Goal: Task Accomplishment & Management: Use online tool/utility

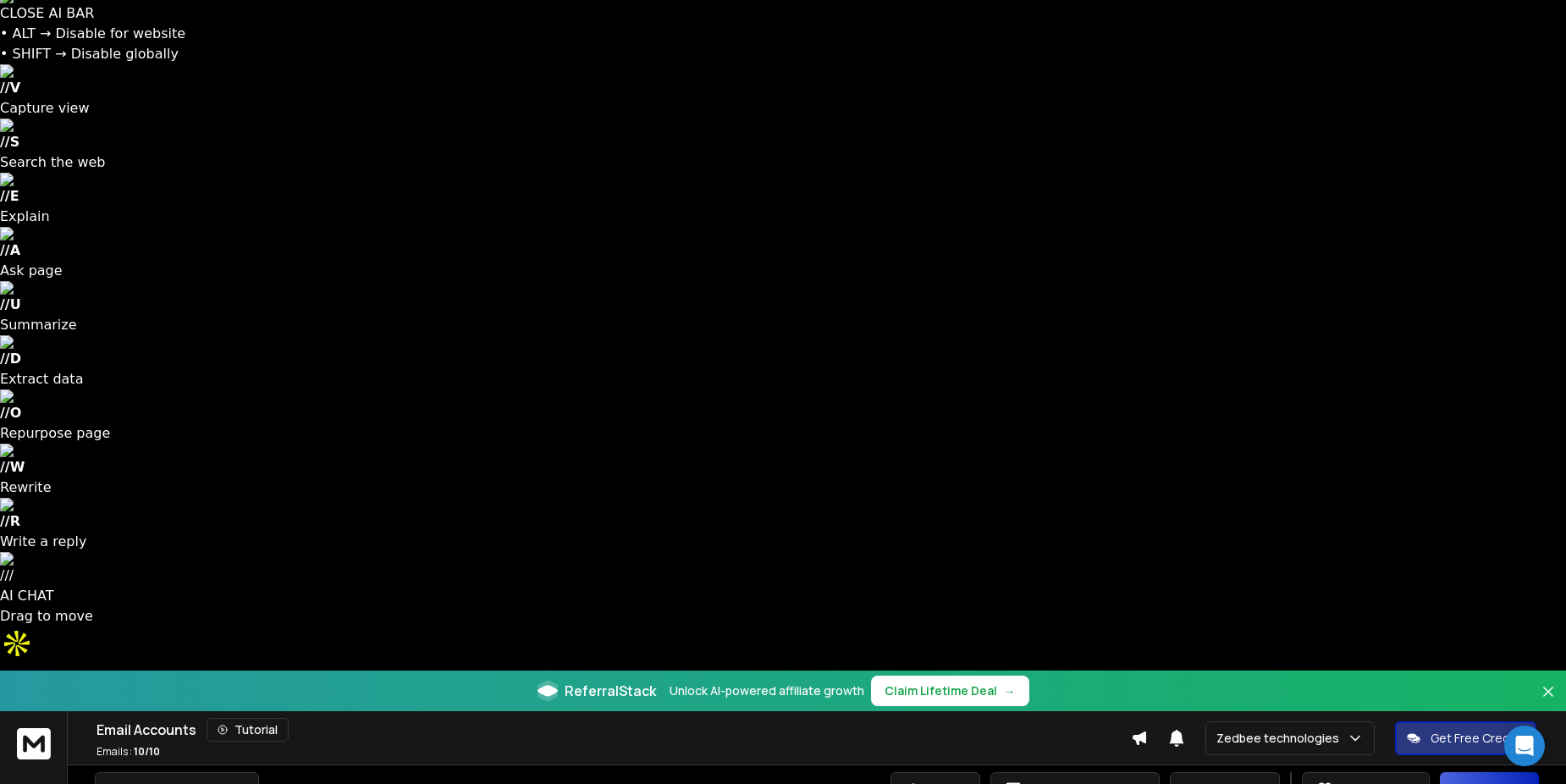
scroll to position [5, 0]
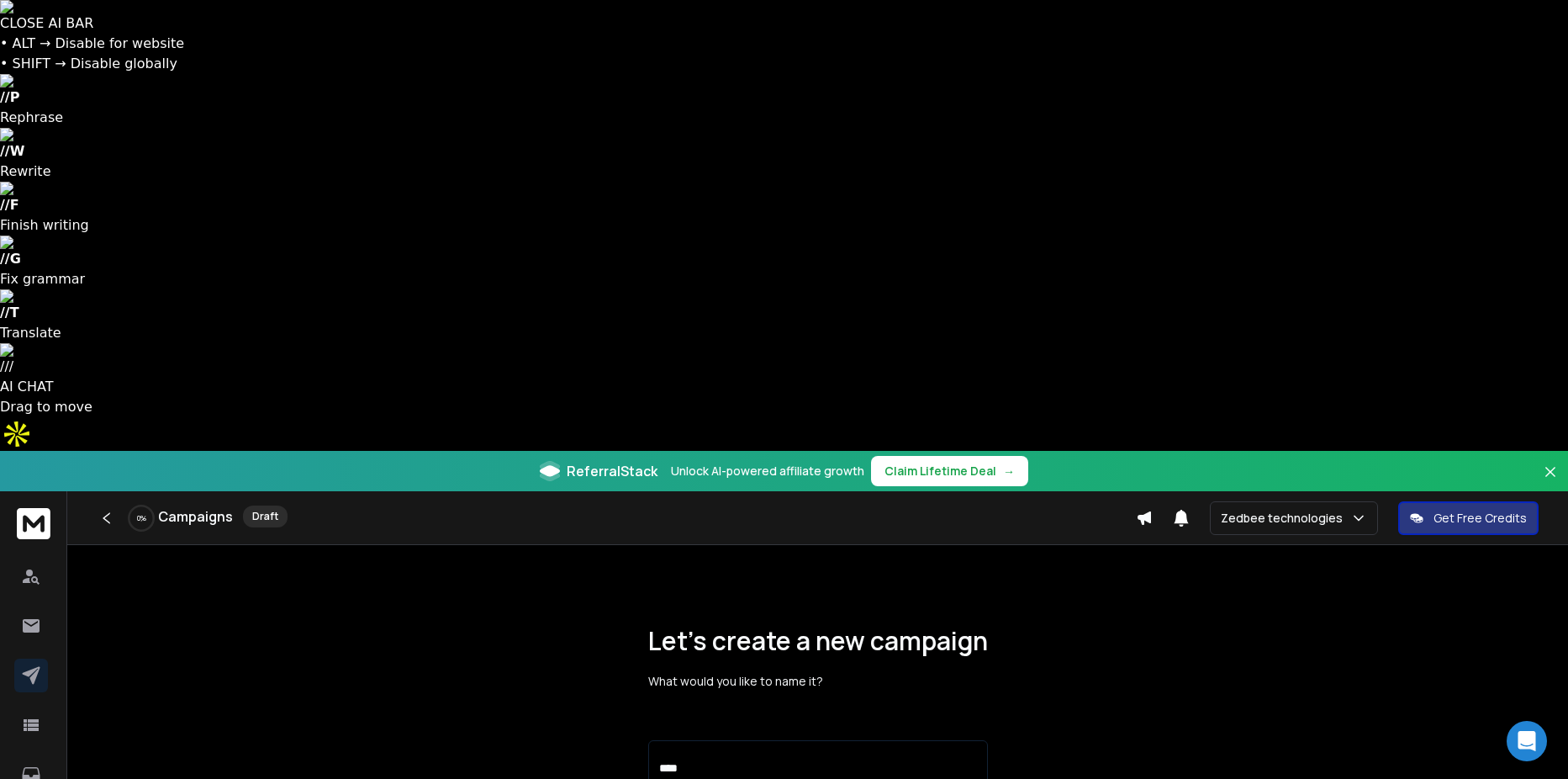
type input "****"
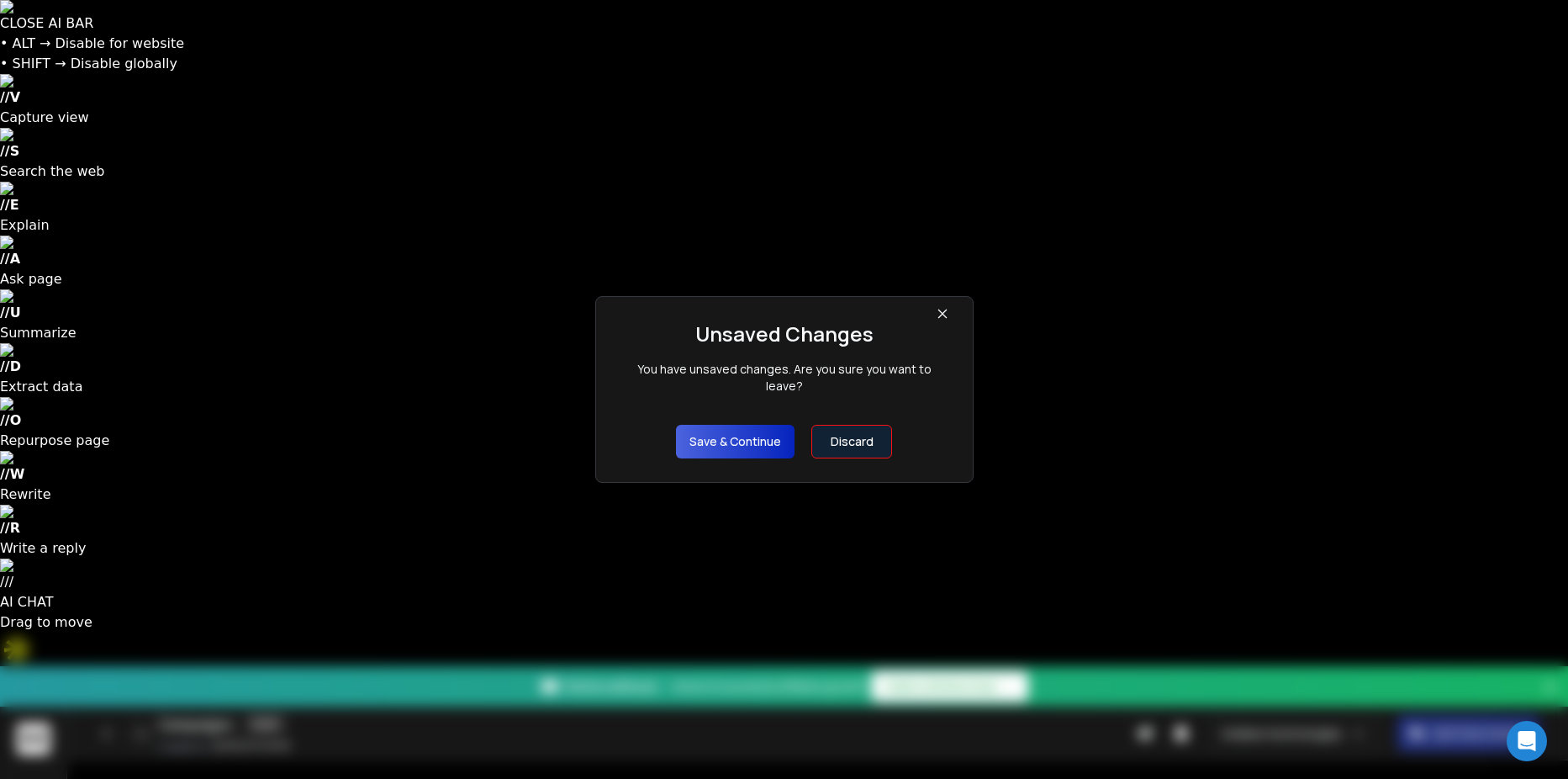
click at [847, 434] on button "Discard" at bounding box center [851, 442] width 80 height 34
